Goal: Task Accomplishment & Management: Use online tool/utility

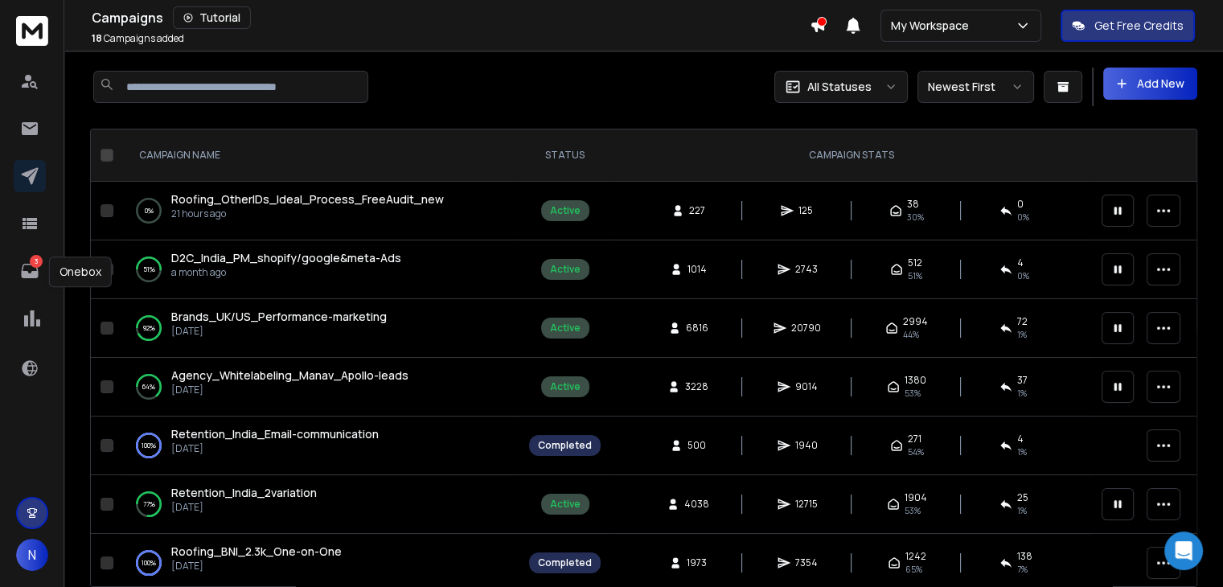
click at [37, 265] on p "3" at bounding box center [36, 261] width 13 height 13
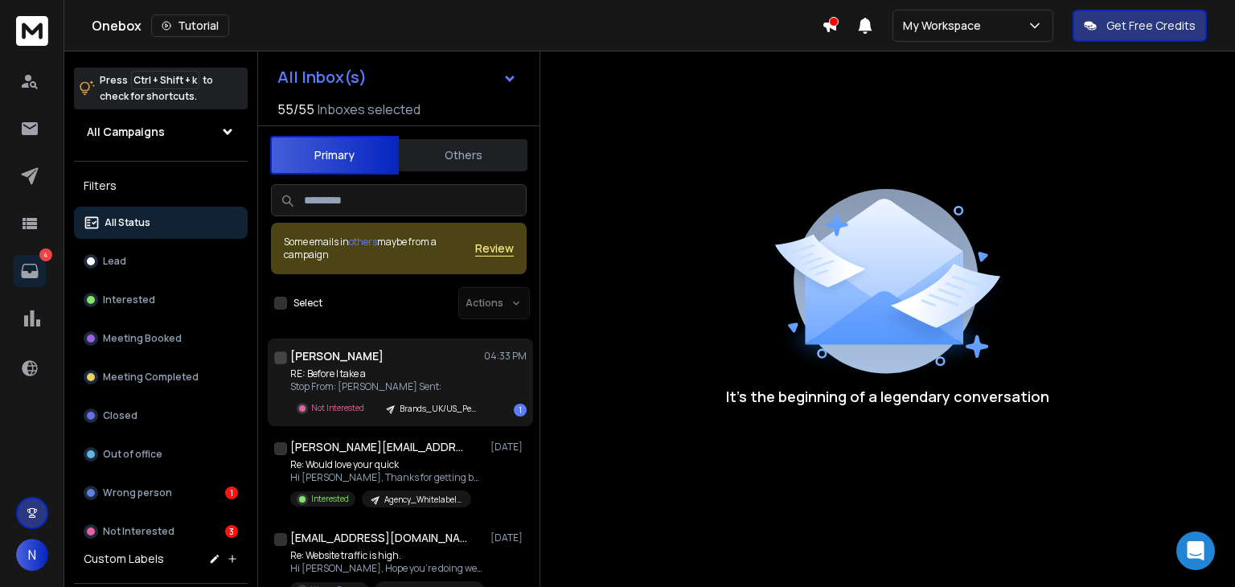
click at [359, 367] on div "[PERSON_NAME] 04:33 PM RE: Before I take a Stop From: [PERSON_NAME] Sent: Not I…" at bounding box center [408, 382] width 236 height 68
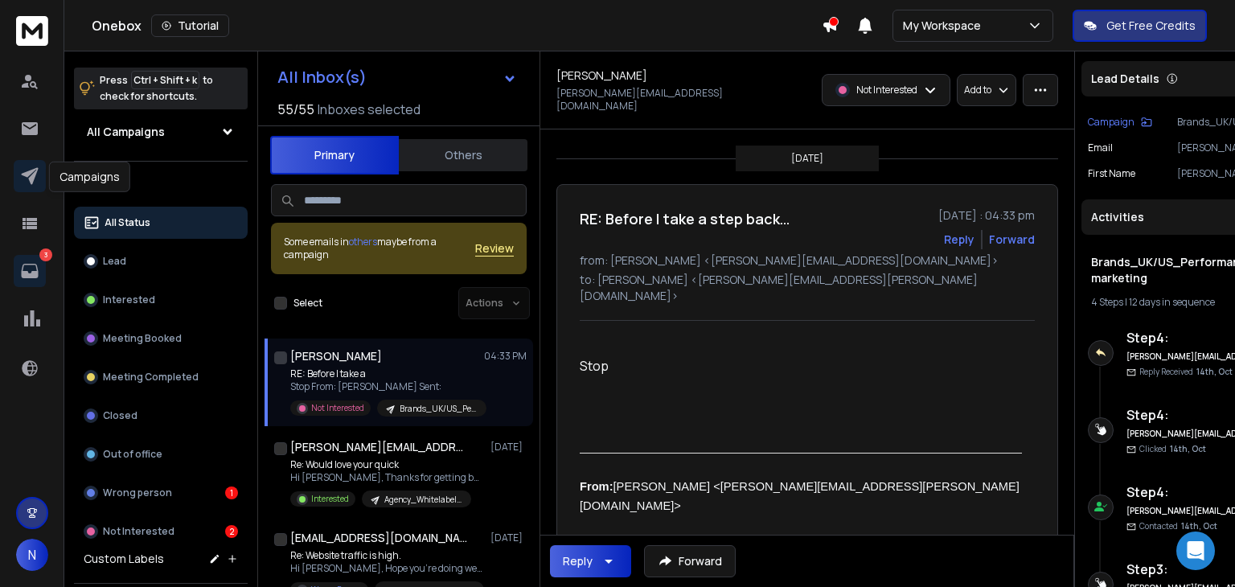
click at [35, 174] on icon at bounding box center [29, 176] width 17 height 17
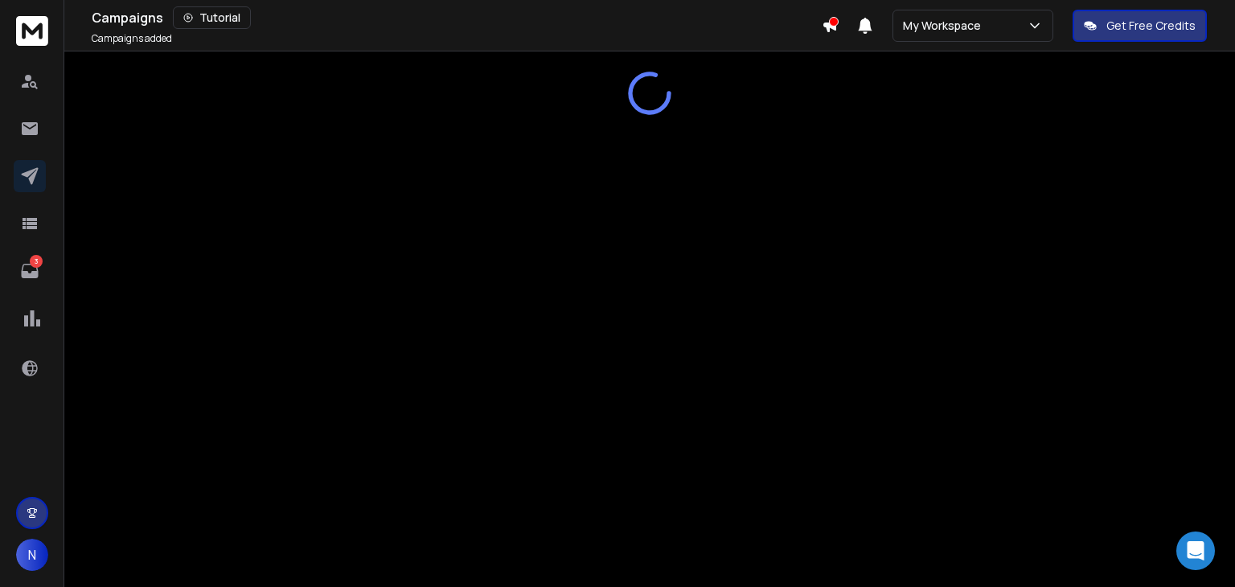
click at [0, 437] on div "3 N" at bounding box center [32, 293] width 64 height 587
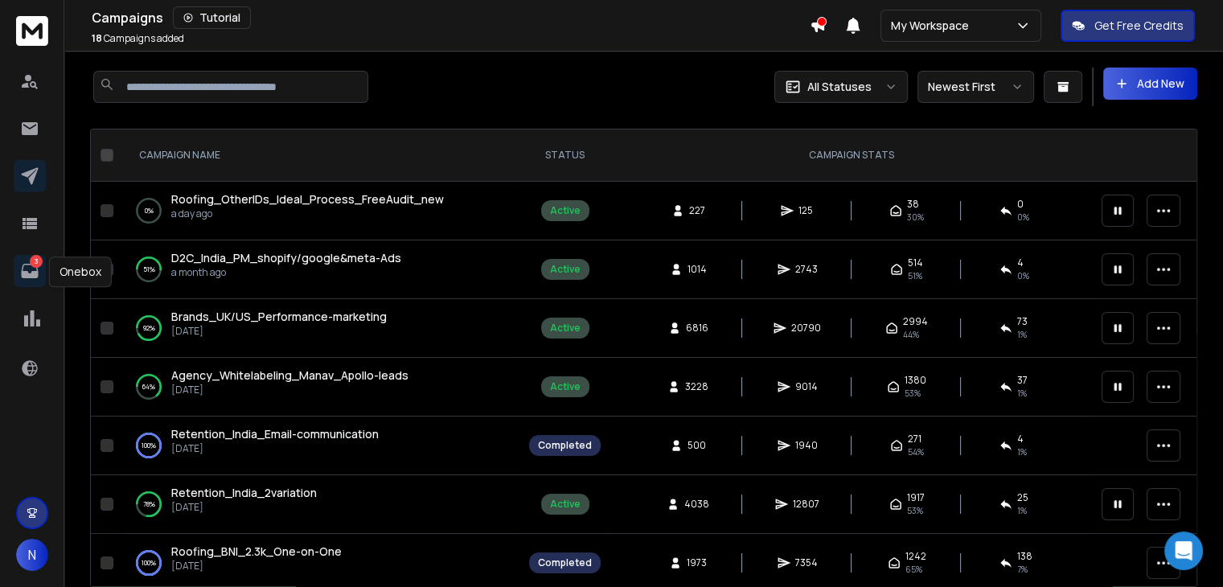
click at [35, 273] on icon at bounding box center [29, 271] width 17 height 14
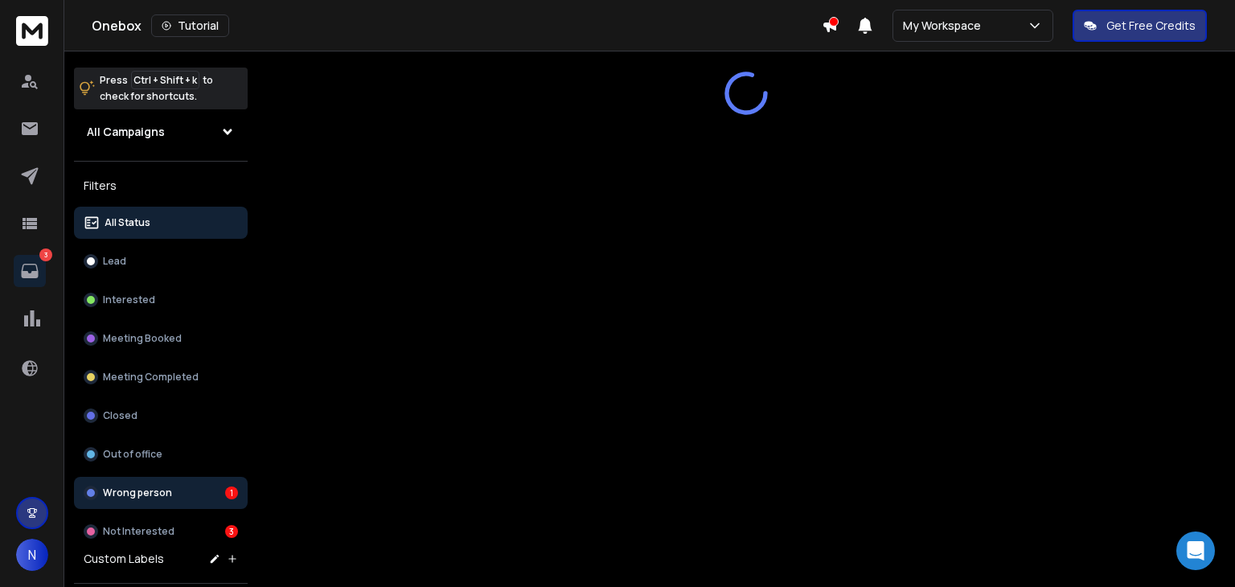
click at [158, 487] on p "Wrong person" at bounding box center [137, 493] width 69 height 13
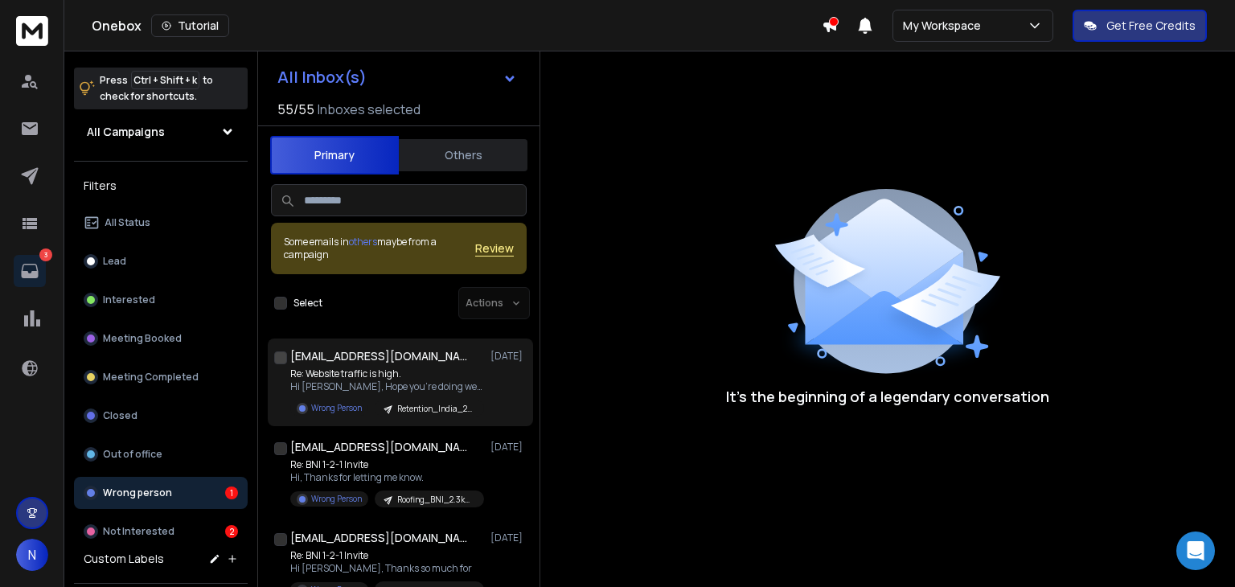
click at [401, 367] on div "[EMAIL_ADDRESS][DOMAIN_NAME] [DATE] Re: Website traffic is high. Hi Naman, Hope…" at bounding box center [408, 382] width 236 height 68
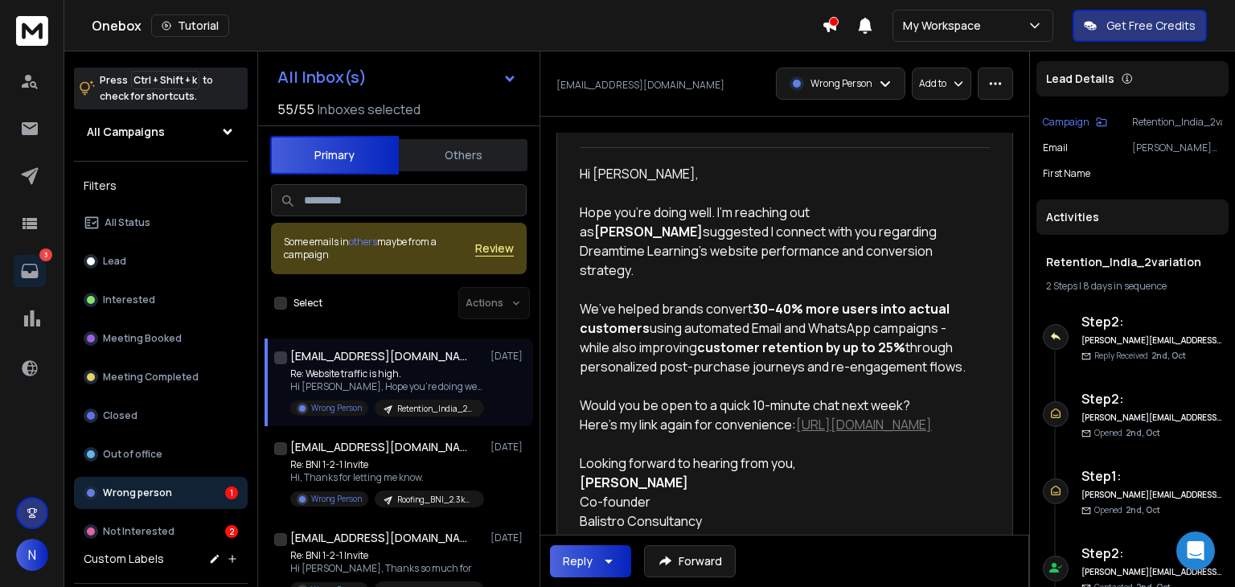
scroll to position [294, 0]
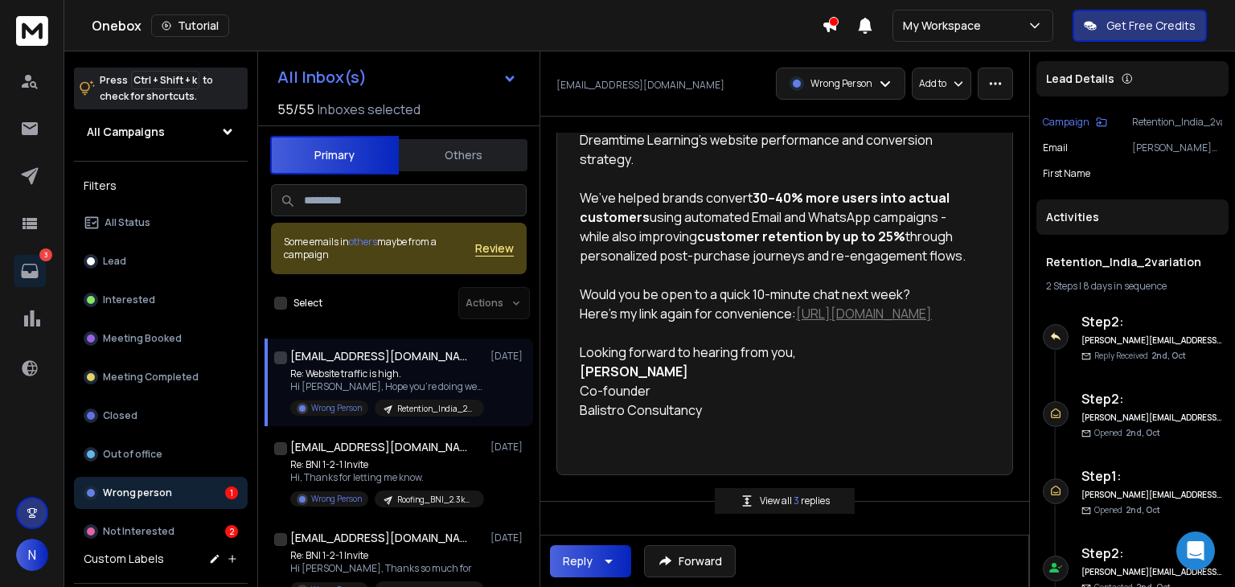
click at [326, 402] on p "Wrong Person" at bounding box center [336, 408] width 51 height 12
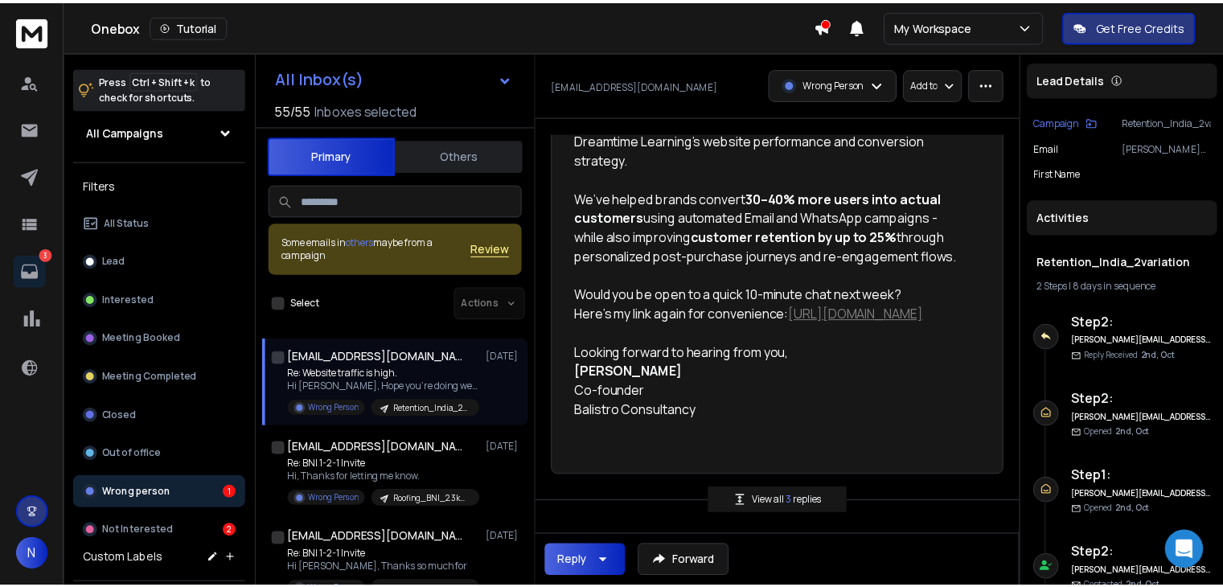
scroll to position [174, 0]
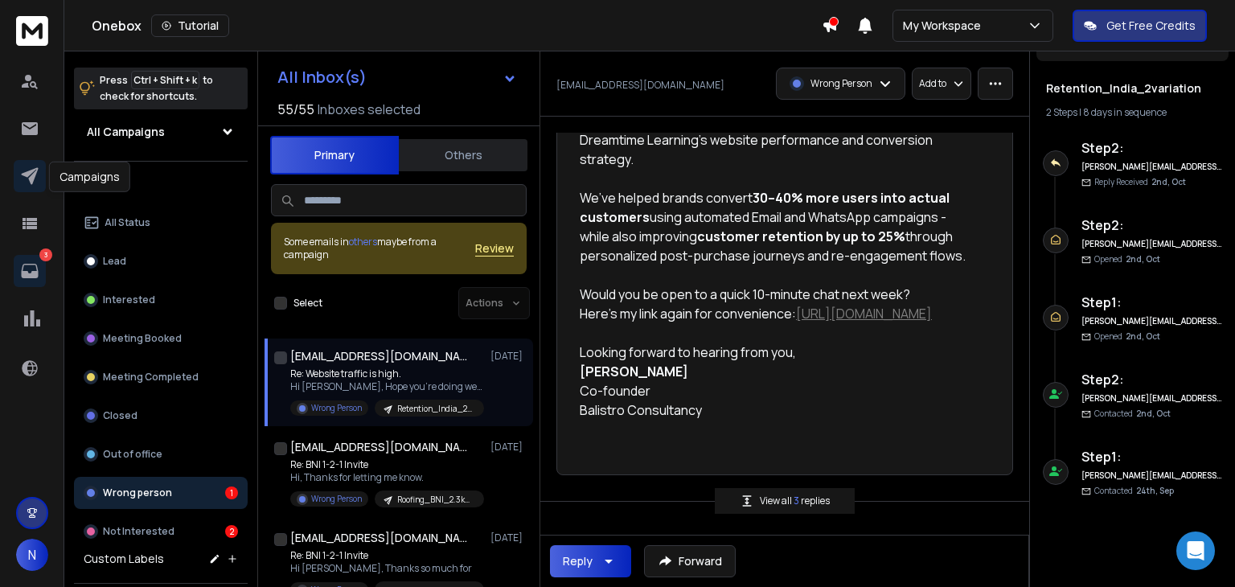
click at [35, 178] on icon at bounding box center [29, 175] width 19 height 19
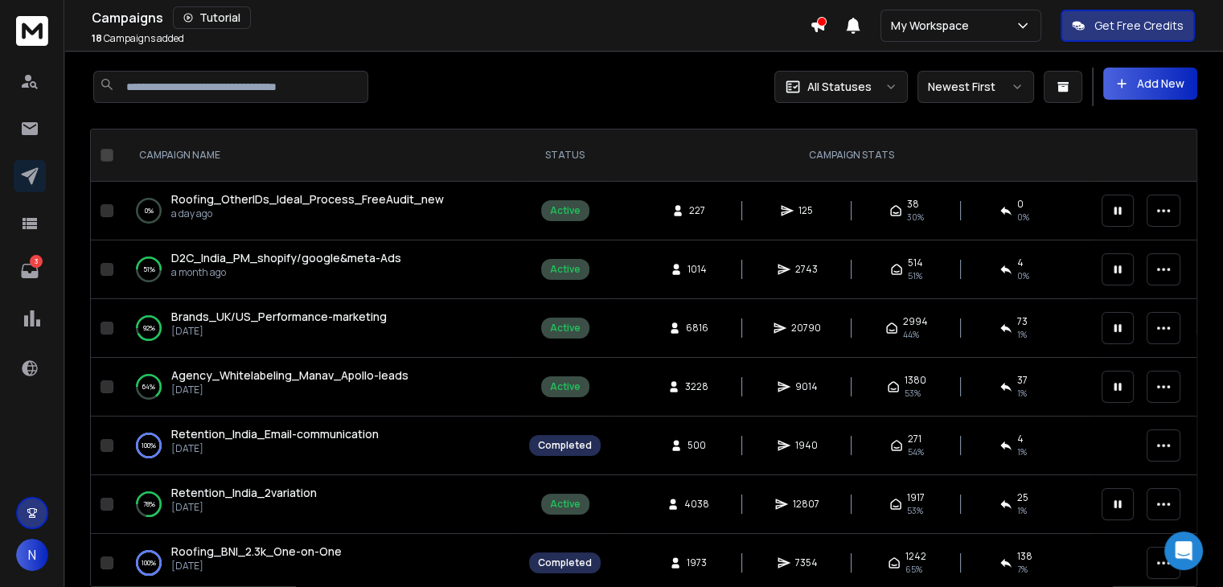
click at [72, 406] on div "Campaigns 18 Campaigns Added All Statuses Newest First Add New CAMPAIGN NAME ST…" at bounding box center [643, 360] width 1159 height 619
